Goal: Task Accomplishment & Management: Manage account settings

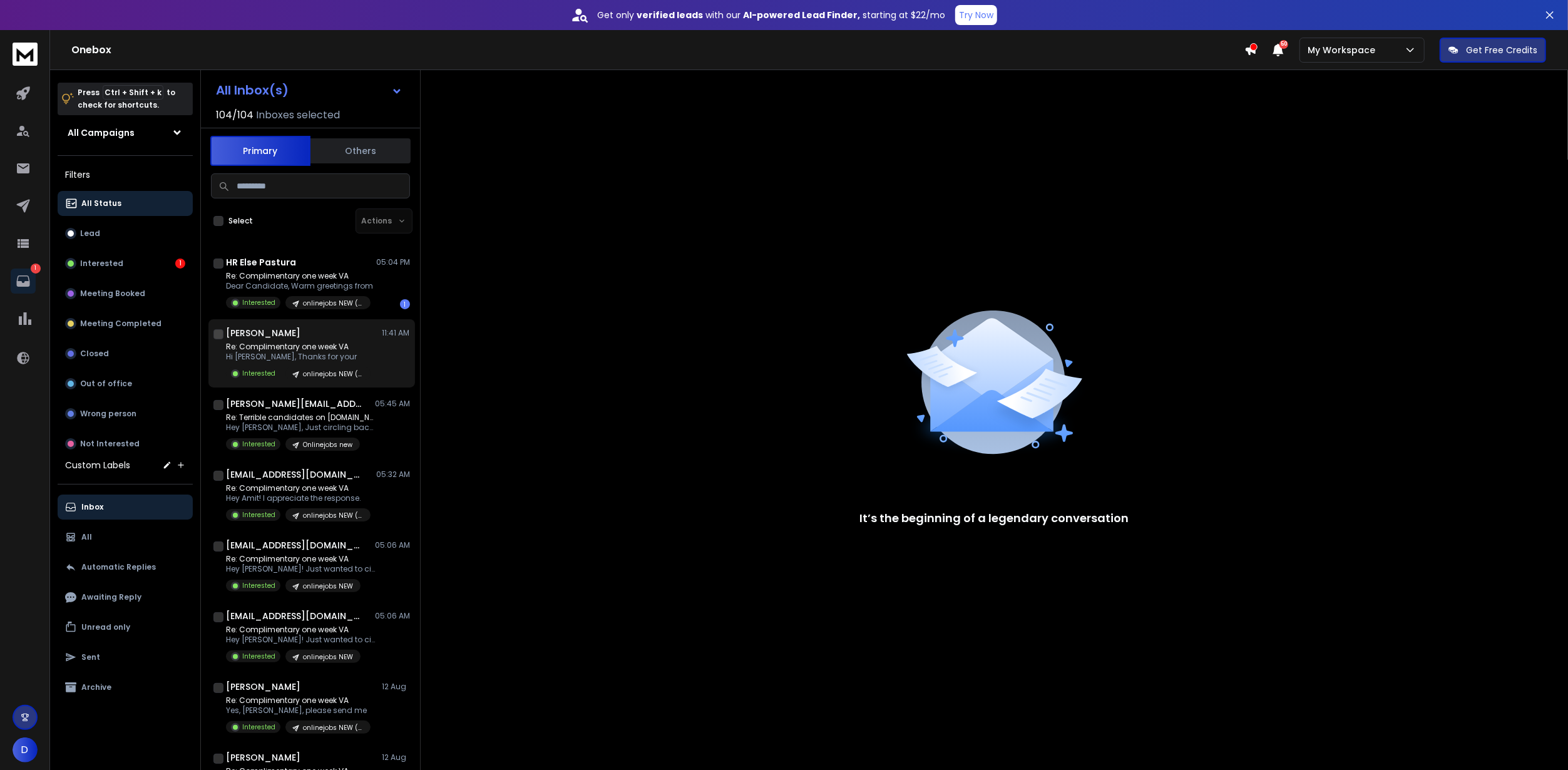
click at [218, 335] on button "button" at bounding box center [218, 334] width 10 height 10
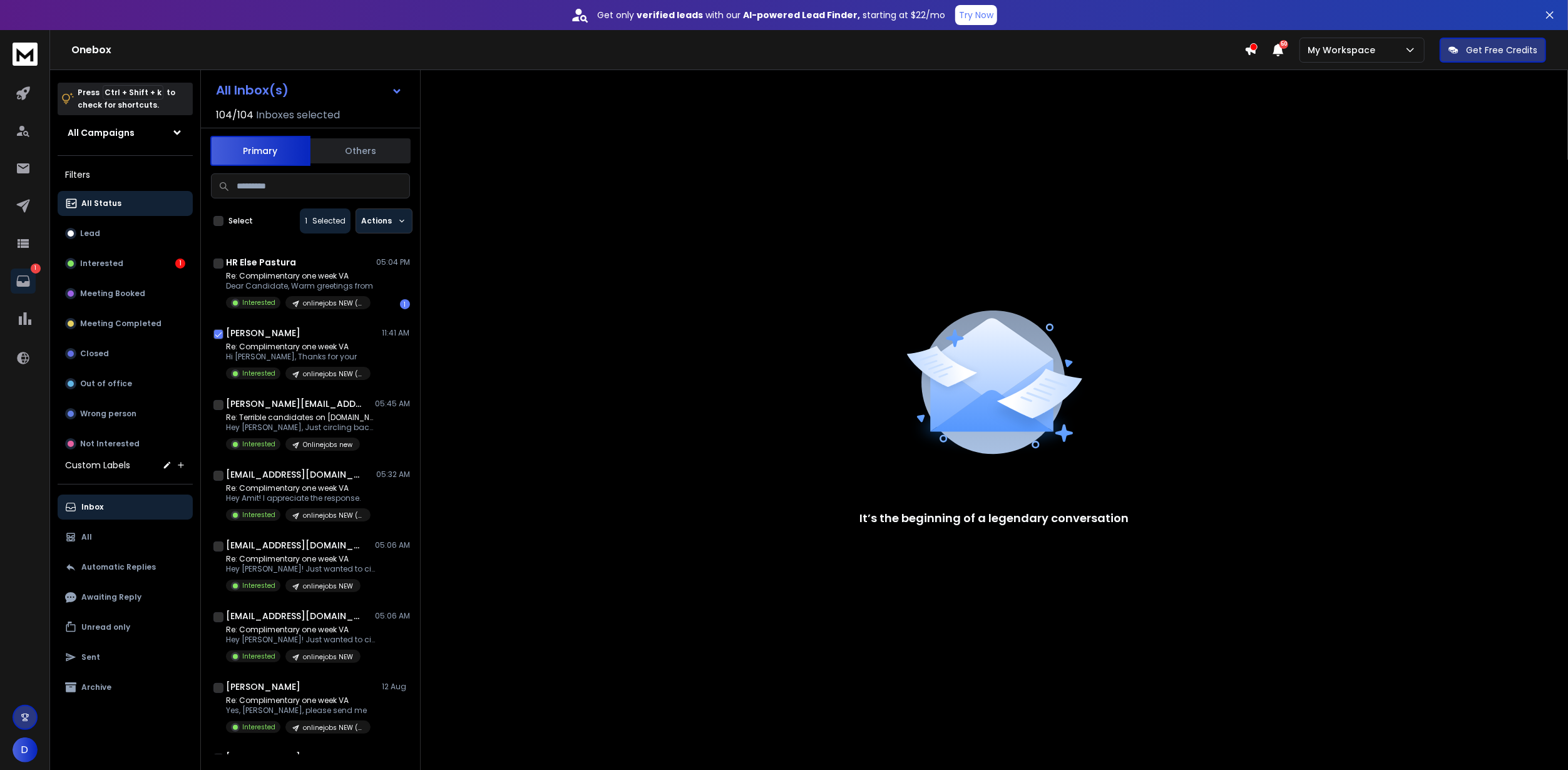
click at [376, 216] on p "Actions" at bounding box center [376, 221] width 31 height 10
click at [221, 329] on button "button" at bounding box center [218, 334] width 10 height 10
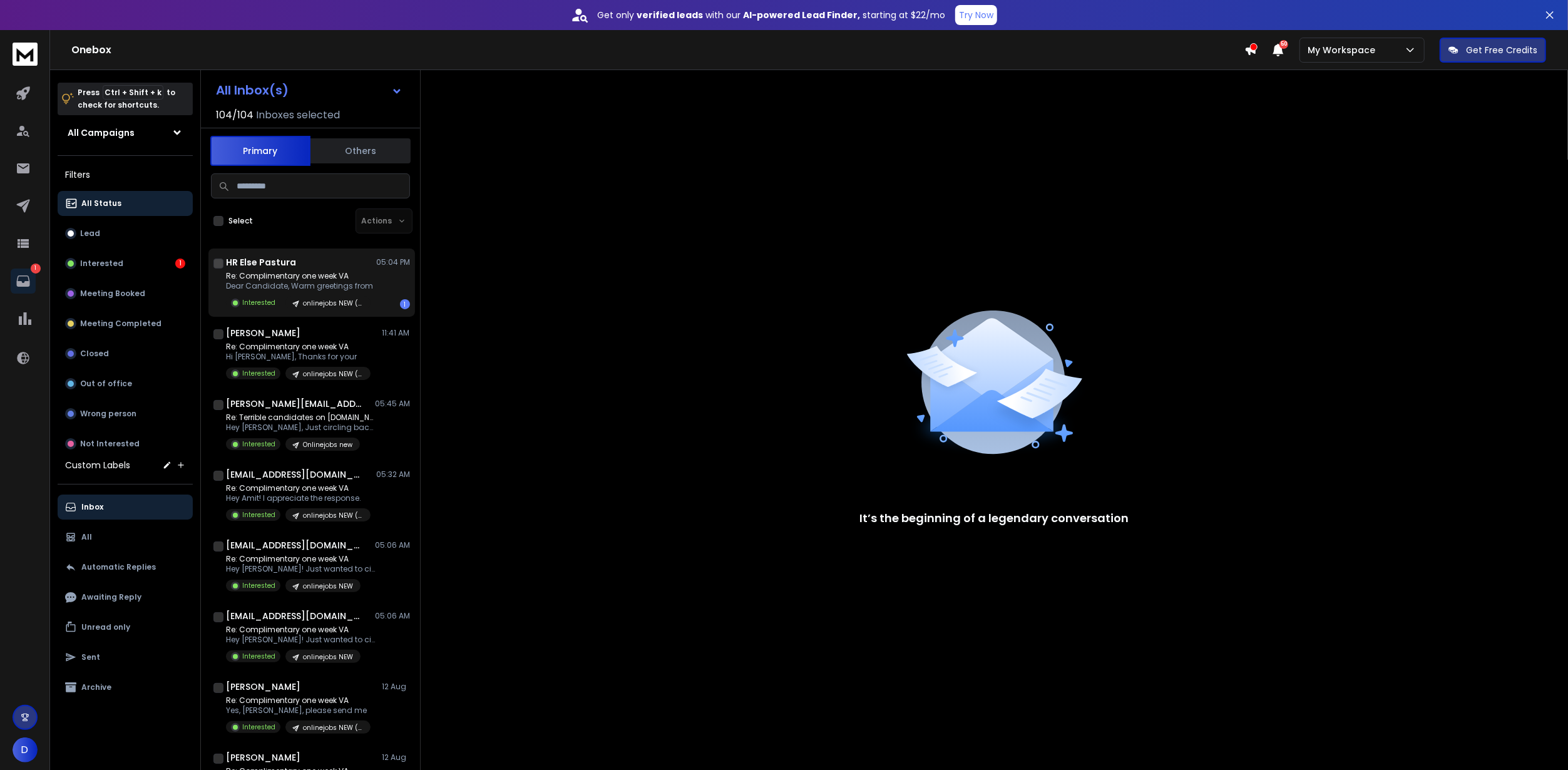
click at [273, 283] on p "Dear Candidate, Warm greetings from" at bounding box center [300, 286] width 147 height 10
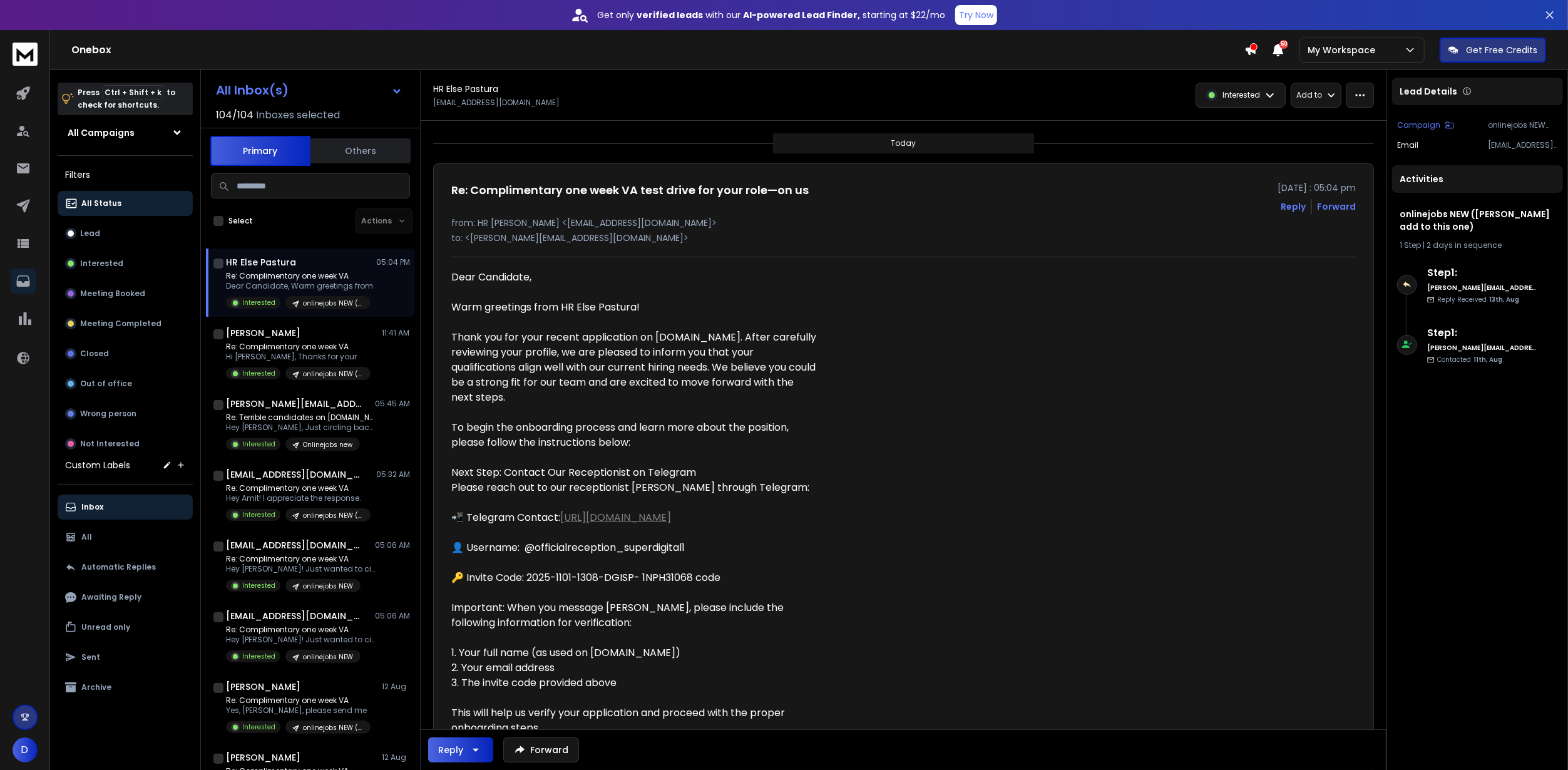
click at [219, 260] on button "button" at bounding box center [218, 264] width 10 height 10
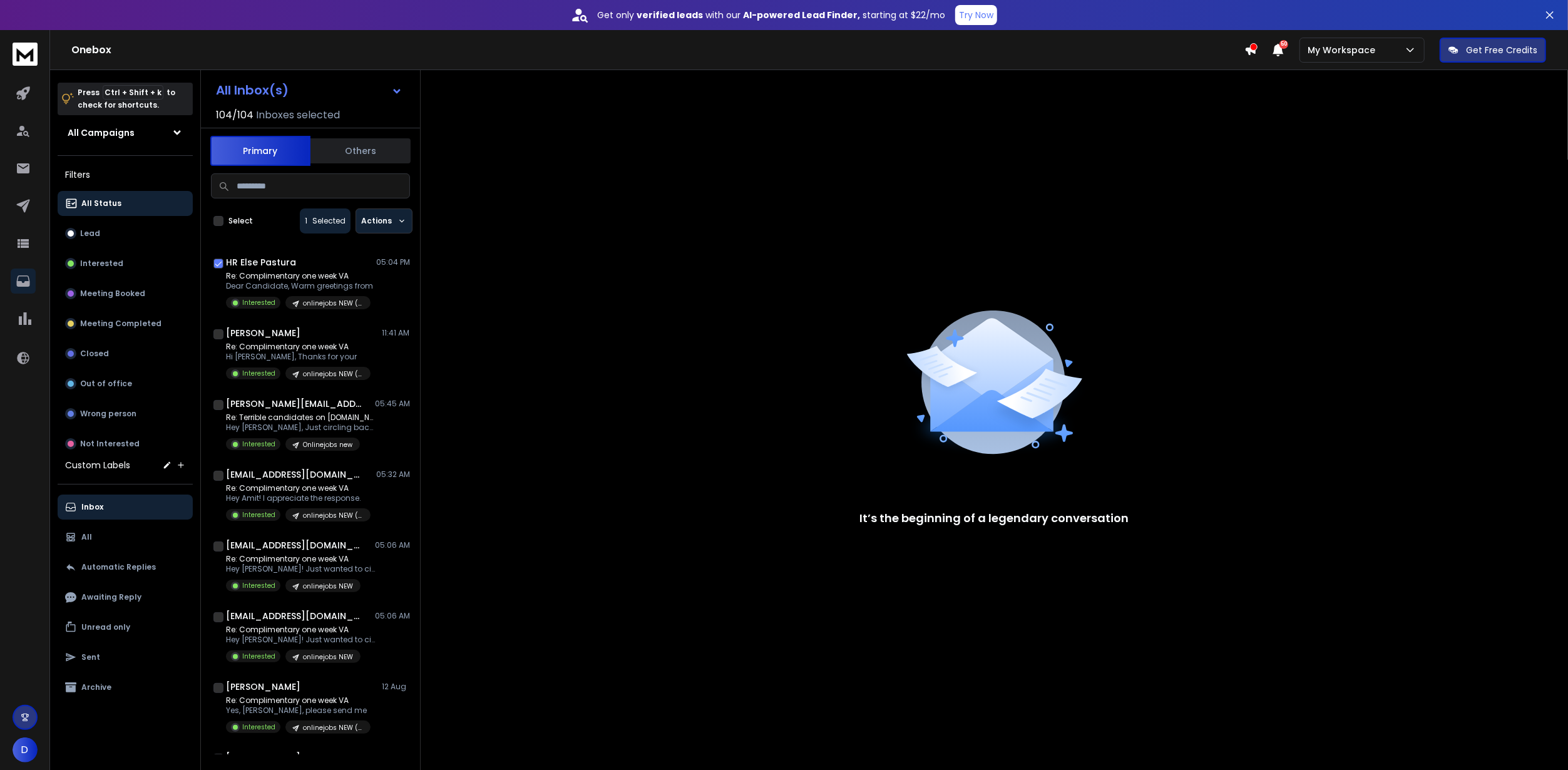
click at [389, 216] on p "Actions" at bounding box center [376, 221] width 31 height 10
click at [364, 249] on div "Mark as Unread" at bounding box center [360, 248] width 83 height 13
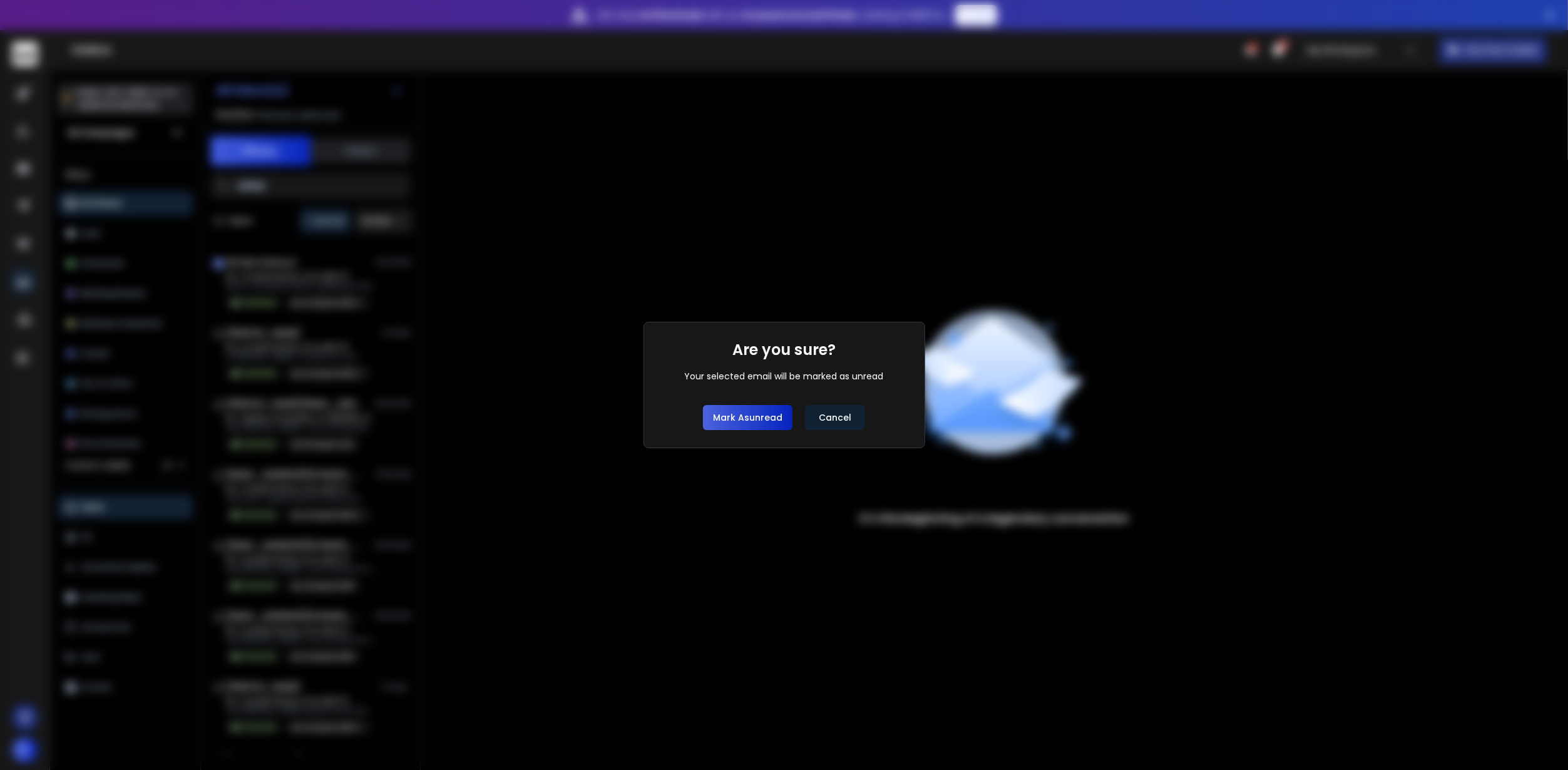
click at [731, 426] on button "Mark as unread" at bounding box center [748, 418] width 89 height 25
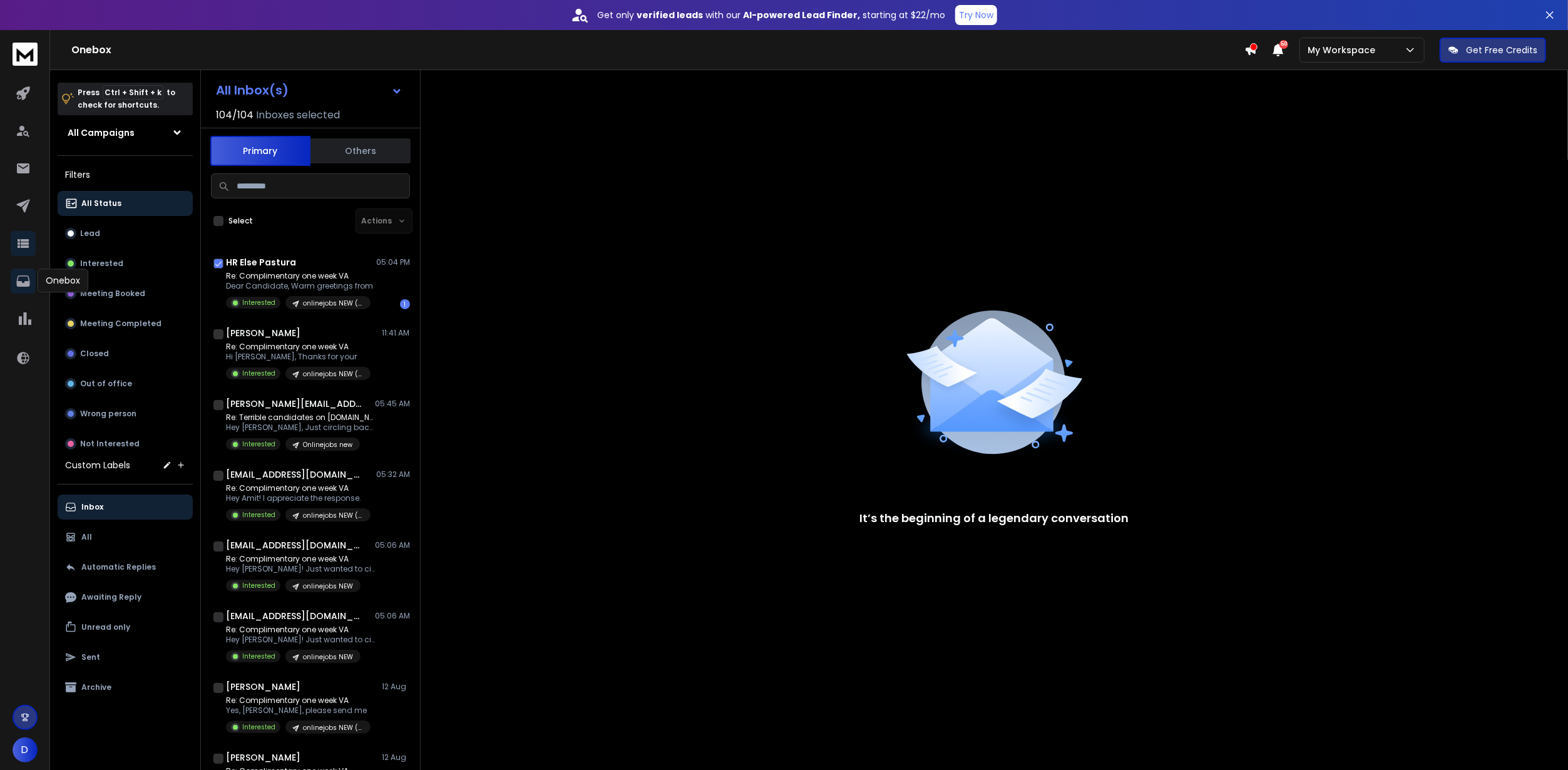
click at [24, 250] on icon at bounding box center [22, 242] width 15 height 15
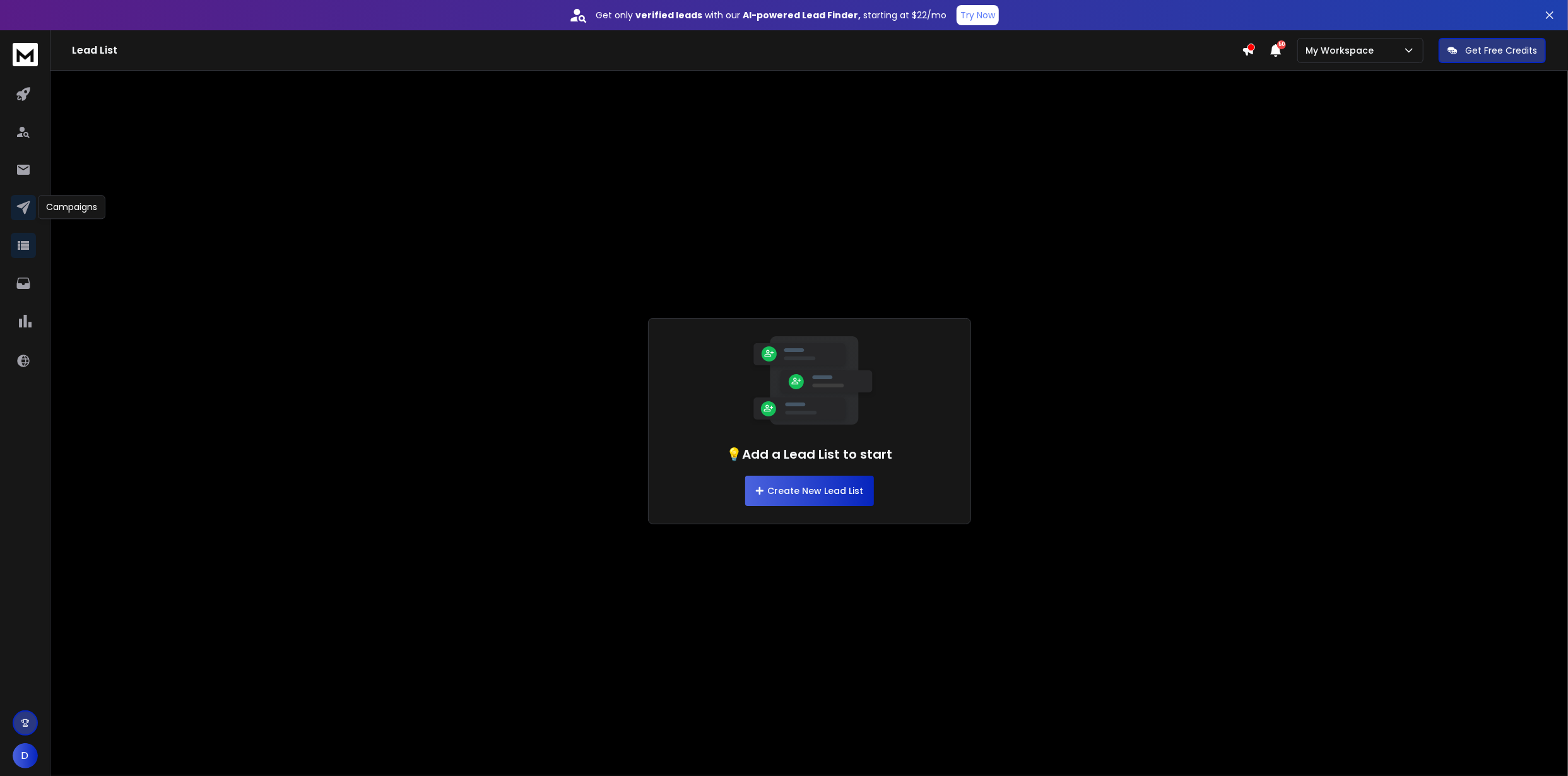
click at [22, 203] on icon at bounding box center [23, 207] width 14 height 14
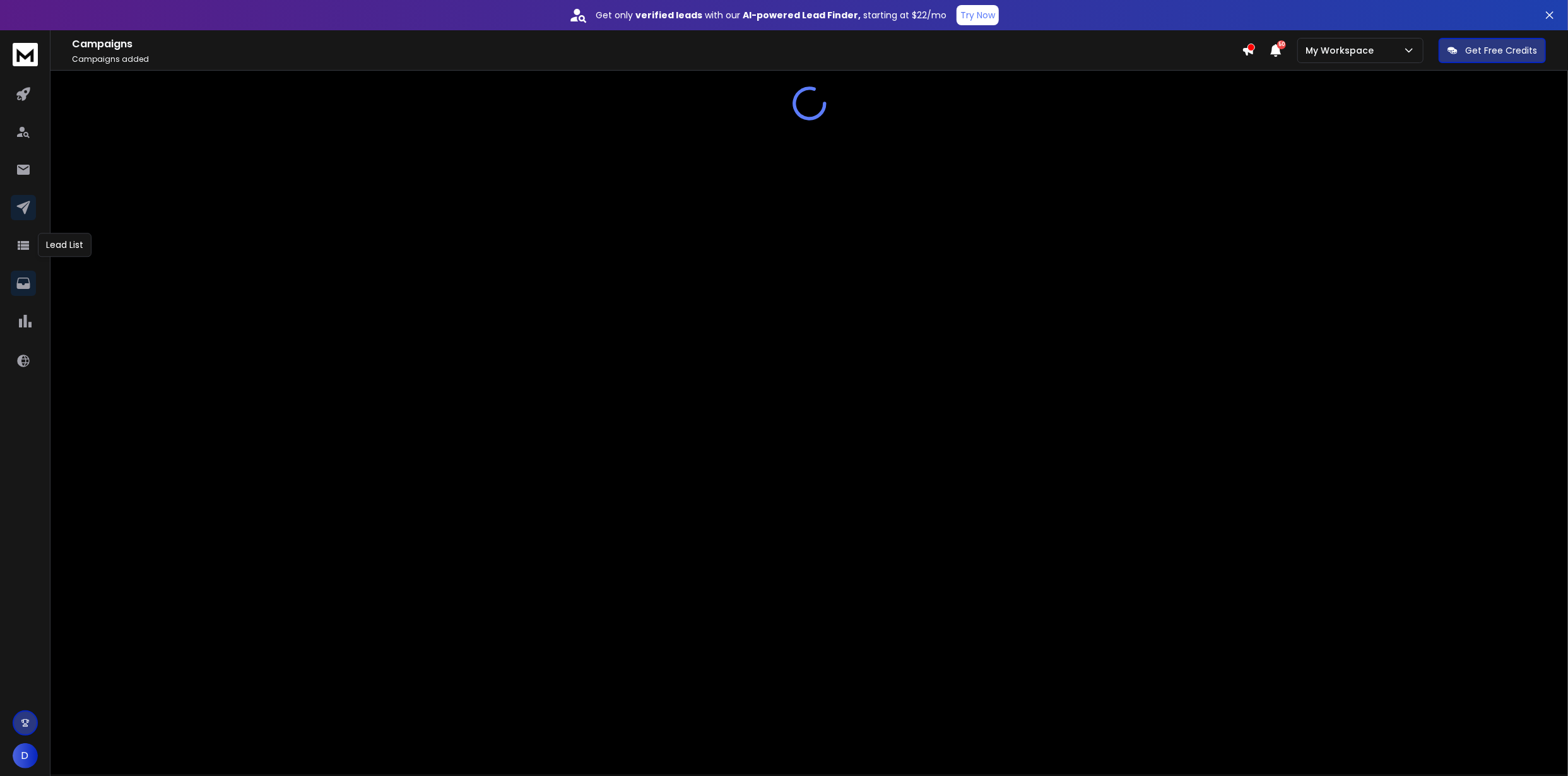
click at [19, 286] on icon at bounding box center [23, 283] width 14 height 12
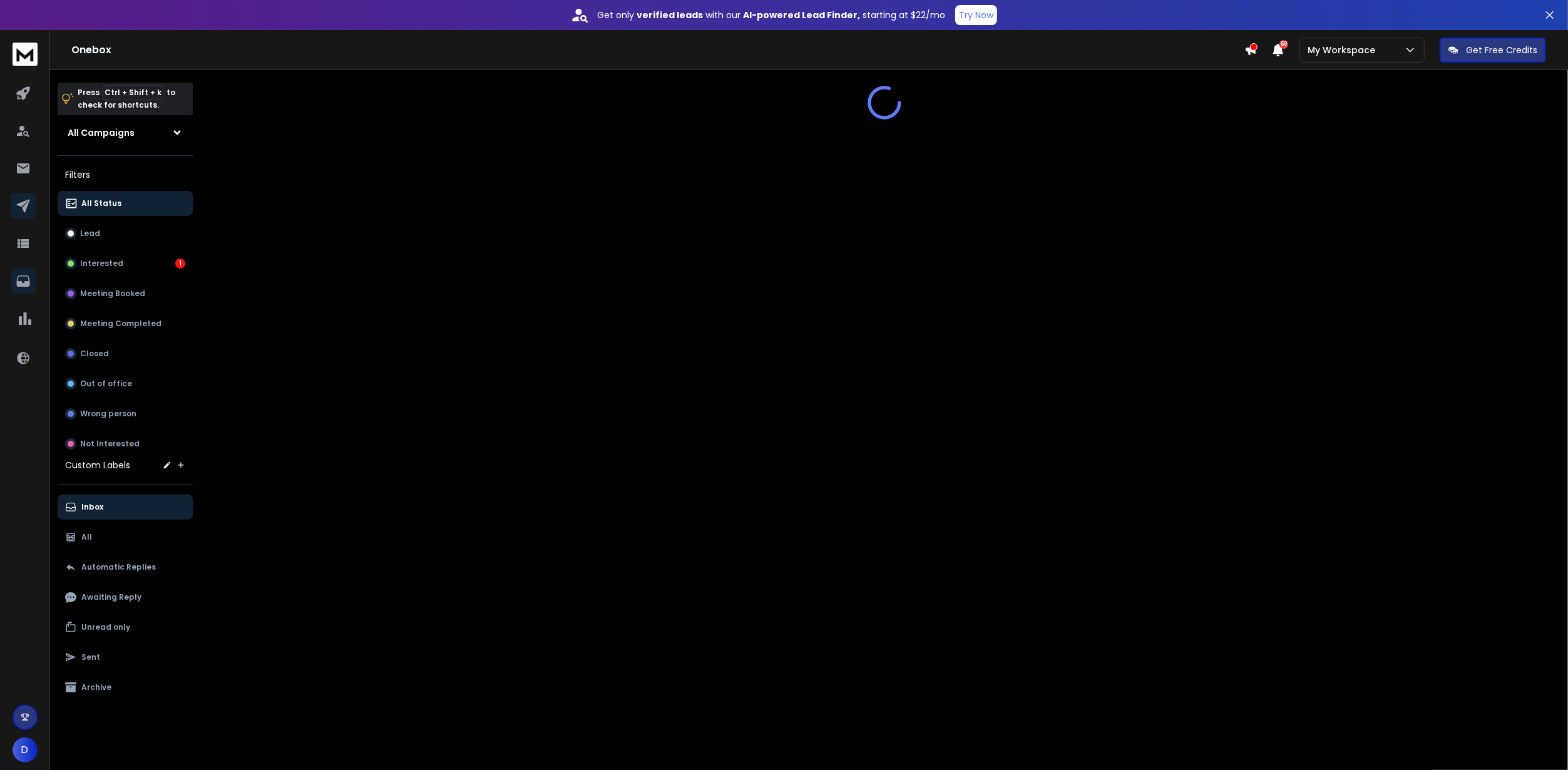
click at [22, 207] on icon at bounding box center [23, 206] width 14 height 14
